Goal: Task Accomplishment & Management: Manage account settings

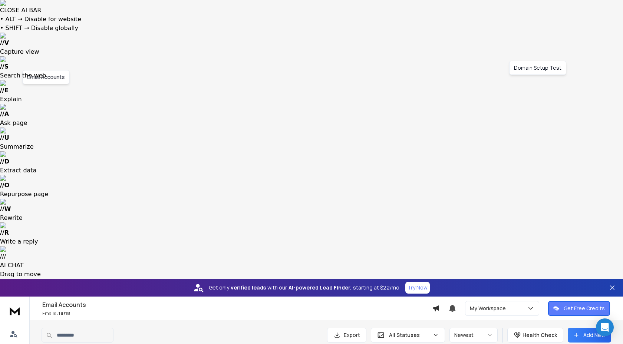
scroll to position [4, 0]
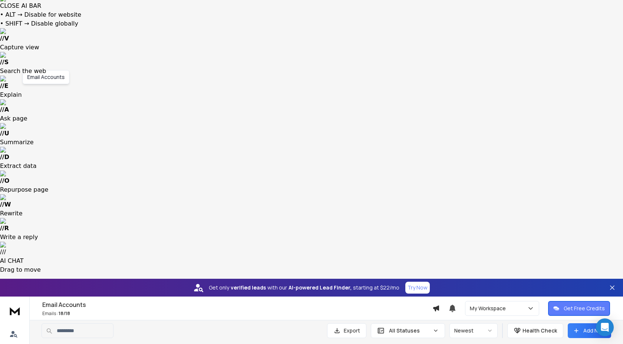
click at [588, 323] on button "Add New" at bounding box center [589, 330] width 43 height 15
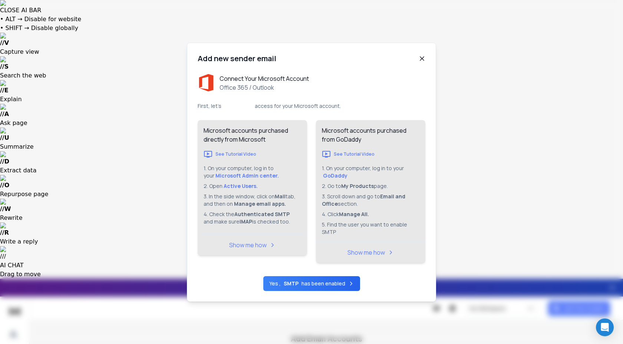
click at [310, 286] on button "Yes , SMTP has been enabled" at bounding box center [311, 283] width 97 height 15
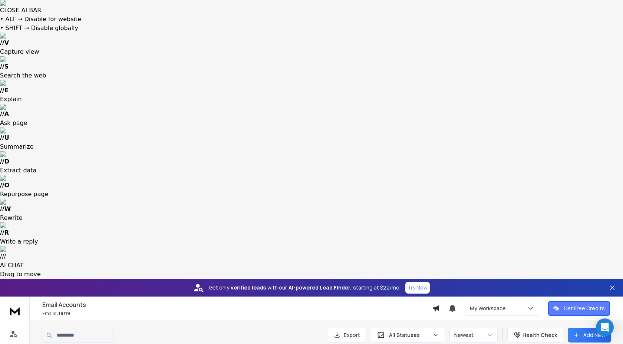
click at [584, 328] on button "Add New" at bounding box center [589, 335] width 43 height 15
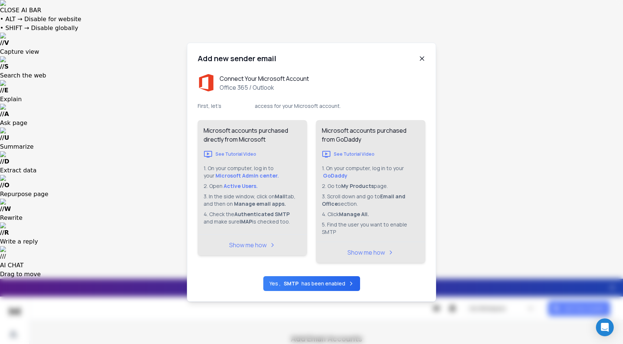
click at [291, 285] on button "Yes , SMTP has been enabled" at bounding box center [311, 283] width 97 height 15
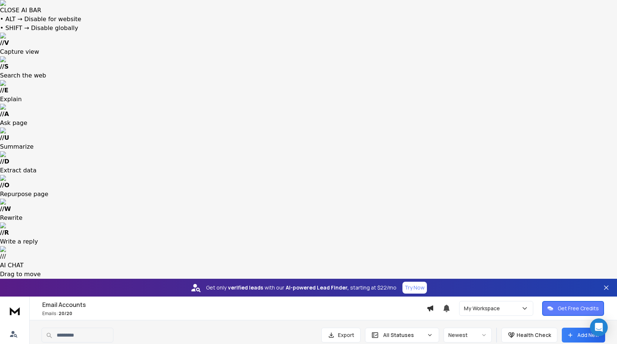
click at [589, 328] on button "Add New" at bounding box center [583, 335] width 43 height 15
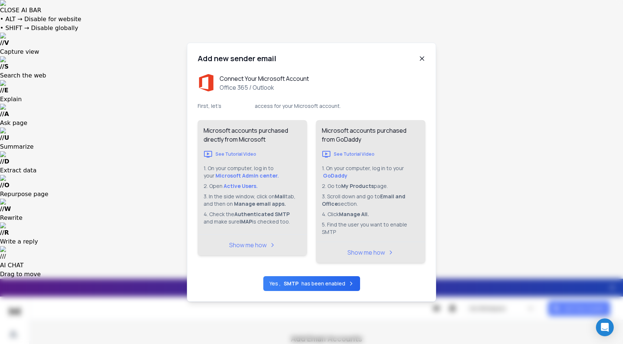
click at [292, 280] on b "SMTP" at bounding box center [291, 283] width 15 height 7
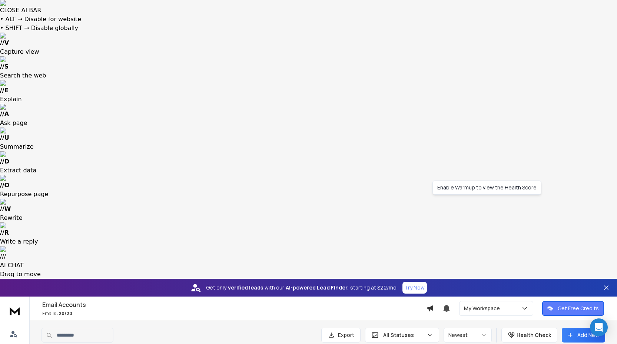
scroll to position [4, 0]
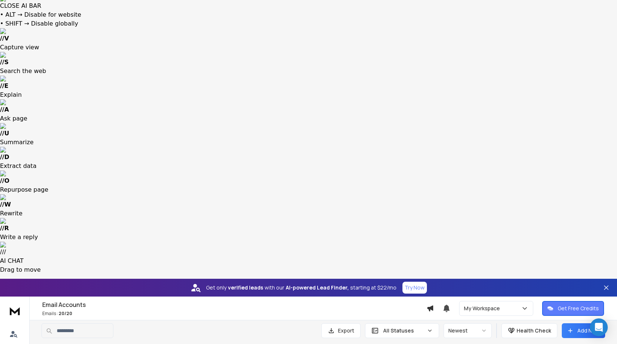
click at [582, 323] on button "Add New" at bounding box center [583, 330] width 43 height 15
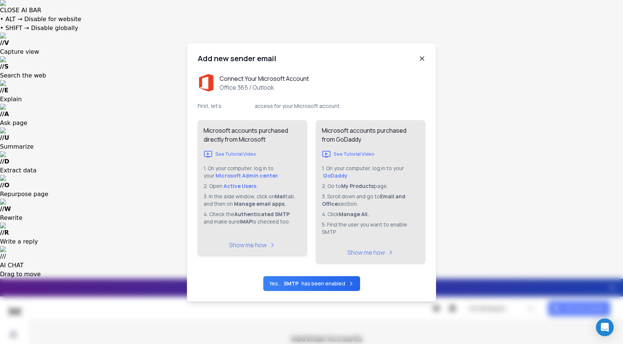
click at [309, 283] on button "Yes , SMTP has been enabled" at bounding box center [311, 283] width 97 height 15
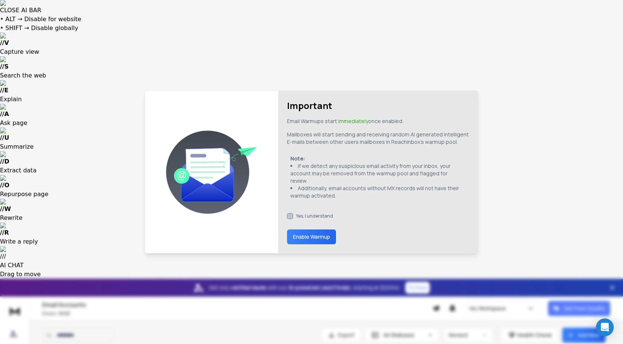
click at [293, 213] on div "Yes, I understand" at bounding box center [310, 216] width 46 height 6
click at [289, 213] on button "Yes, I understand" at bounding box center [290, 216] width 6 height 6
click at [304, 237] on button "Enable Warmup" at bounding box center [311, 236] width 49 height 15
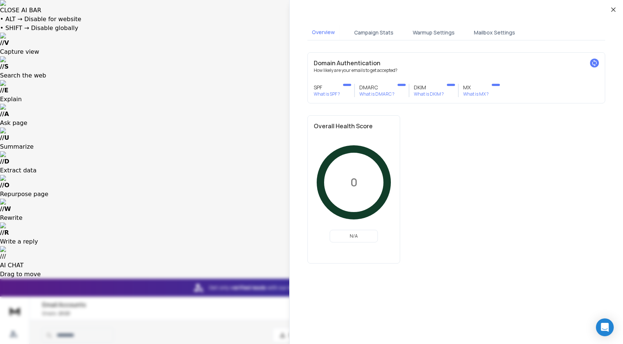
click at [612, 6] on icon "button" at bounding box center [612, 9] width 7 height 7
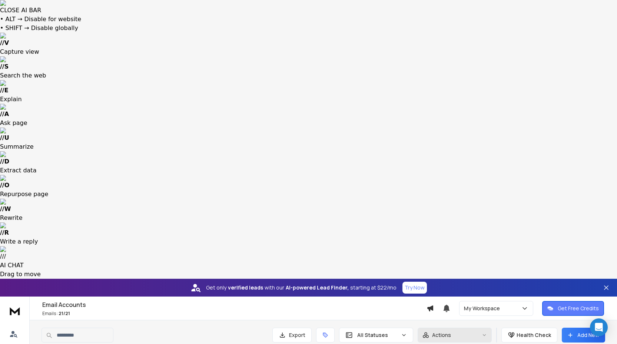
click at [449, 331] on p "Actions" at bounding box center [441, 334] width 19 height 7
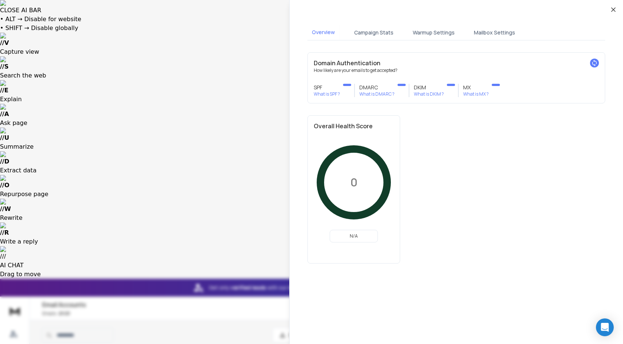
click at [612, 11] on icon "button" at bounding box center [612, 9] width 7 height 7
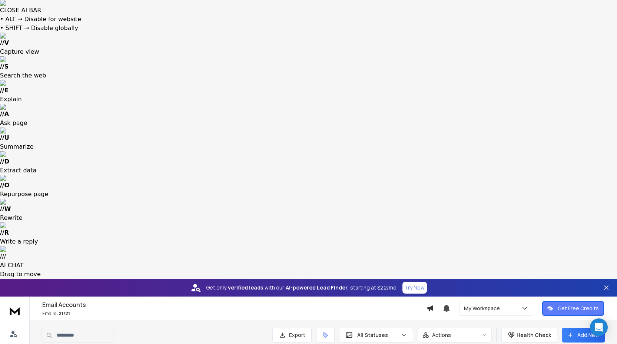
scroll to position [155, 0]
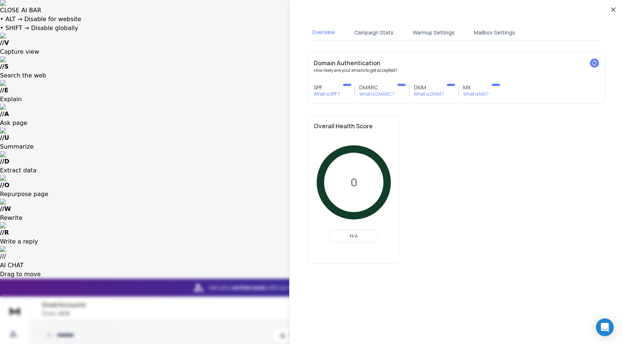
click at [614, 12] on icon "button" at bounding box center [612, 9] width 7 height 7
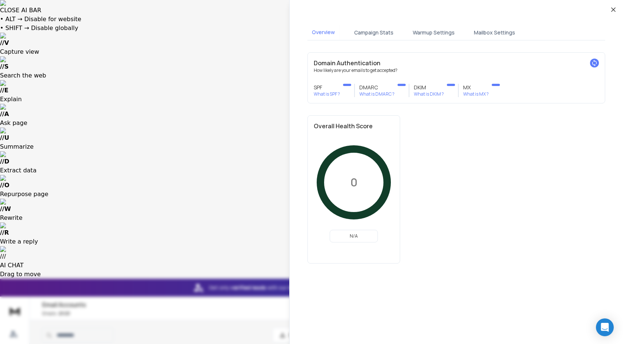
click at [609, 12] on icon "button" at bounding box center [612, 9] width 7 height 7
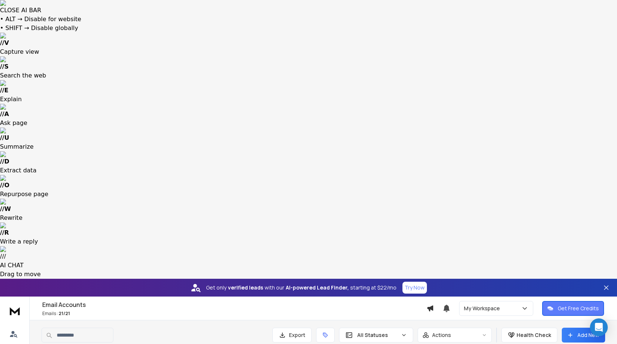
click at [487, 332] on icon "button" at bounding box center [484, 335] width 5 height 6
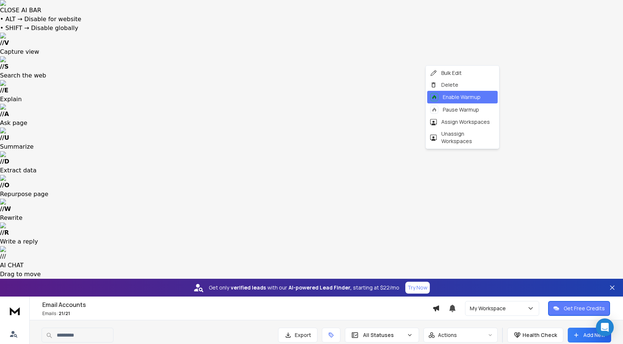
click at [467, 98] on div "Enable Warmup" at bounding box center [455, 97] width 50 height 8
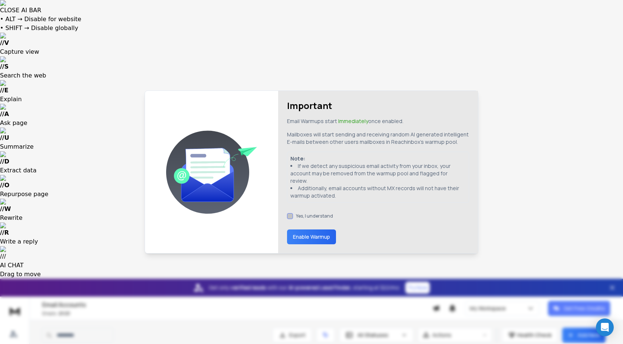
click at [291, 213] on button "Yes, I understand" at bounding box center [290, 216] width 6 height 6
click at [300, 237] on button "Enable Warmup" at bounding box center [311, 236] width 49 height 15
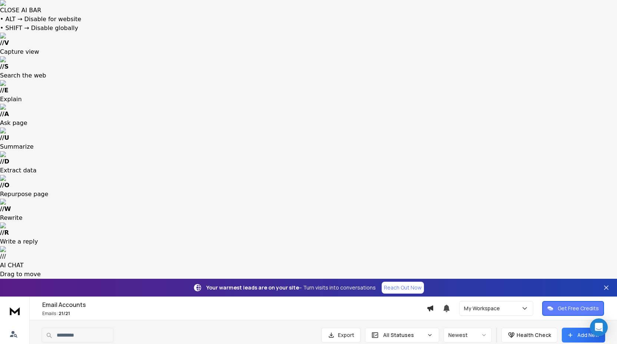
scroll to position [267, 0]
